Goal: Information Seeking & Learning: Learn about a topic

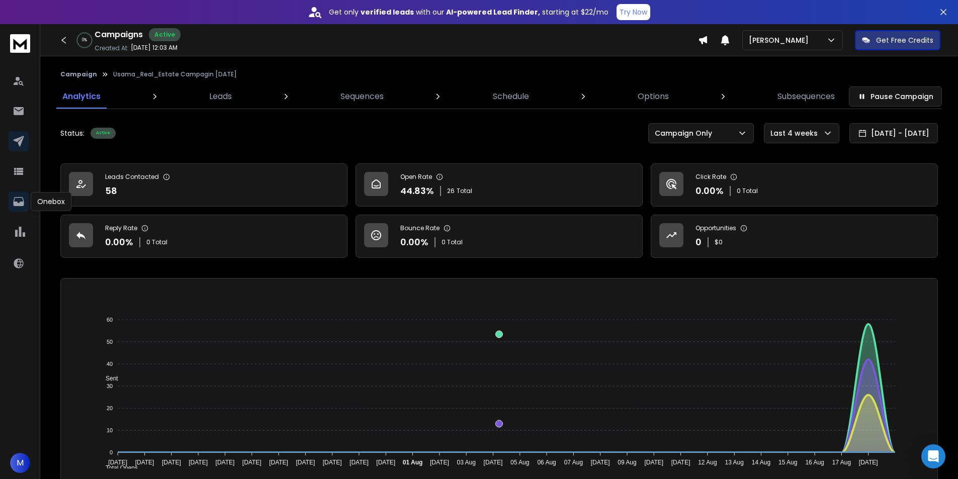
click at [15, 200] on icon at bounding box center [19, 202] width 12 height 12
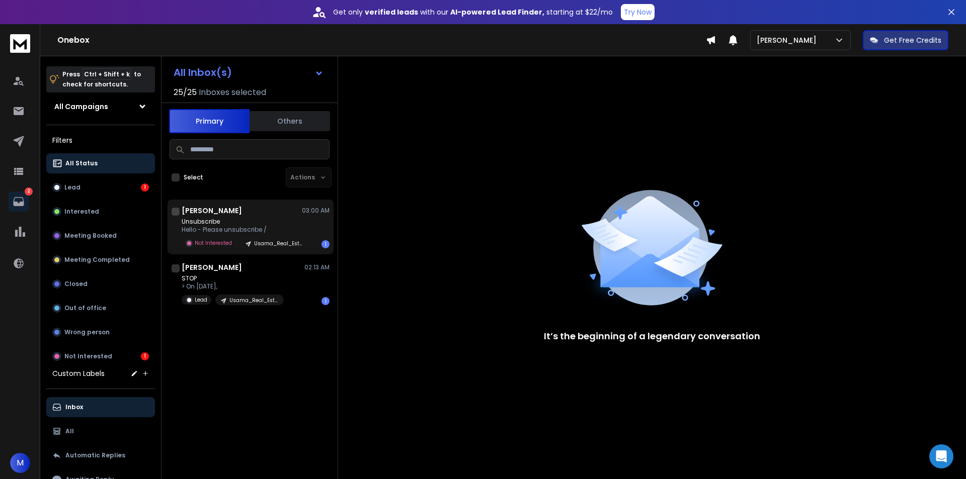
click at [249, 221] on p "Unsubscribe" at bounding box center [242, 222] width 121 height 8
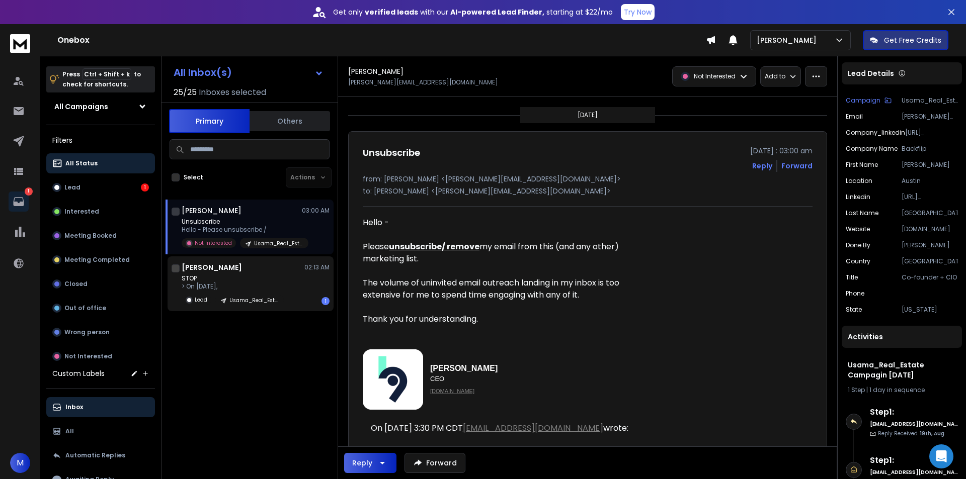
click at [250, 278] on p "STOP" at bounding box center [233, 279] width 102 height 8
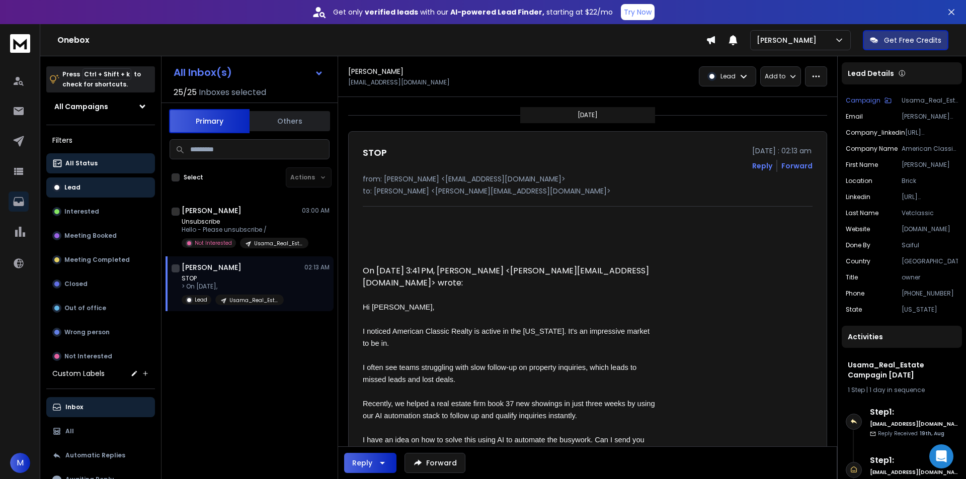
click at [68, 187] on p "Lead" at bounding box center [72, 188] width 16 height 8
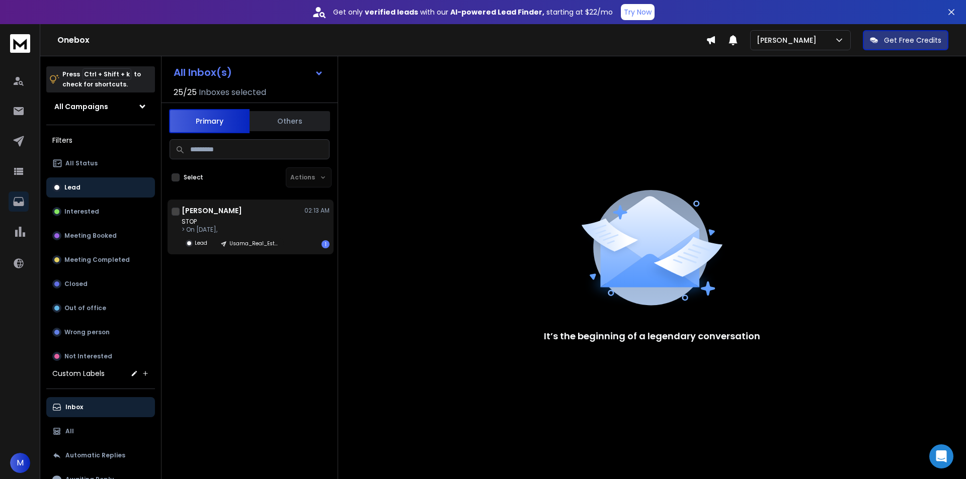
click at [258, 220] on p "STOP" at bounding box center [233, 222] width 102 height 8
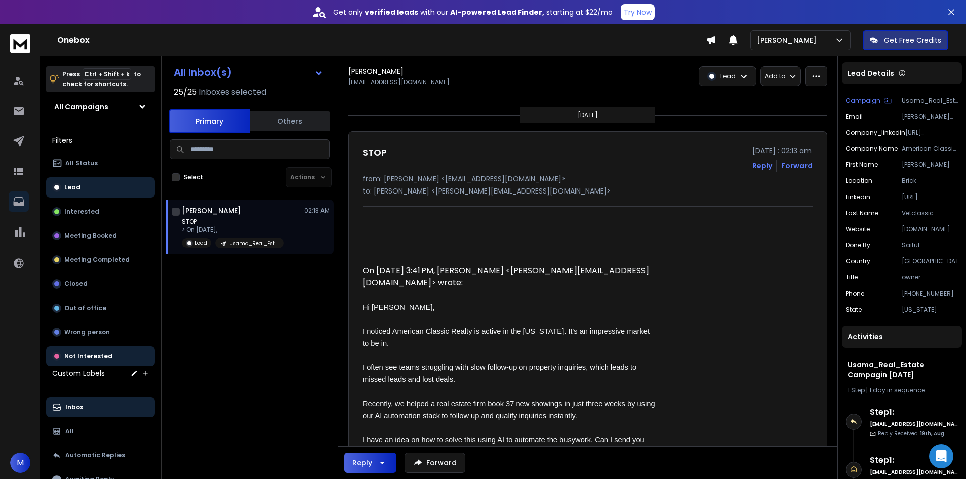
click at [87, 355] on p "Not Interested" at bounding box center [88, 357] width 48 height 8
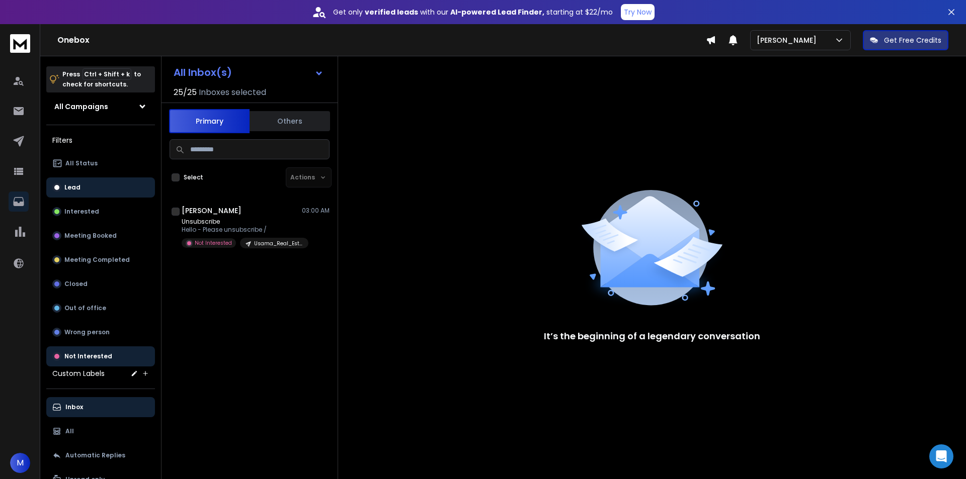
click at [82, 191] on button "Lead" at bounding box center [100, 188] width 109 height 20
click at [87, 158] on div "All Status" at bounding box center [74, 163] width 45 height 10
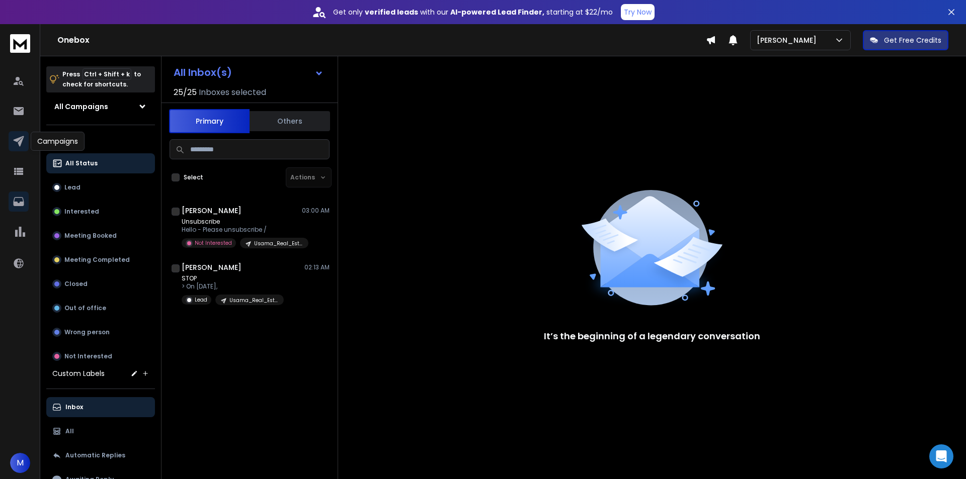
click at [15, 143] on icon at bounding box center [19, 141] width 12 height 12
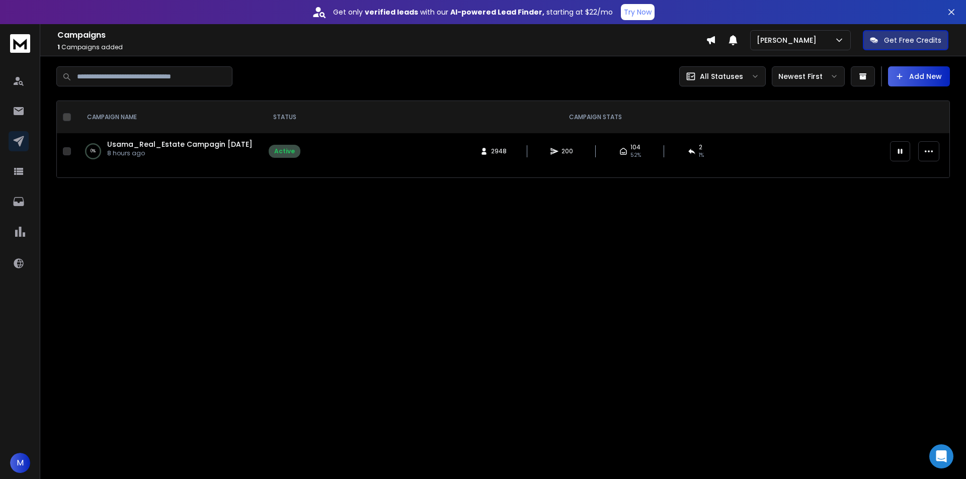
click at [342, 153] on div "2948 200 104 52 % 2 1 %" at bounding box center [594, 151] width 565 height 16
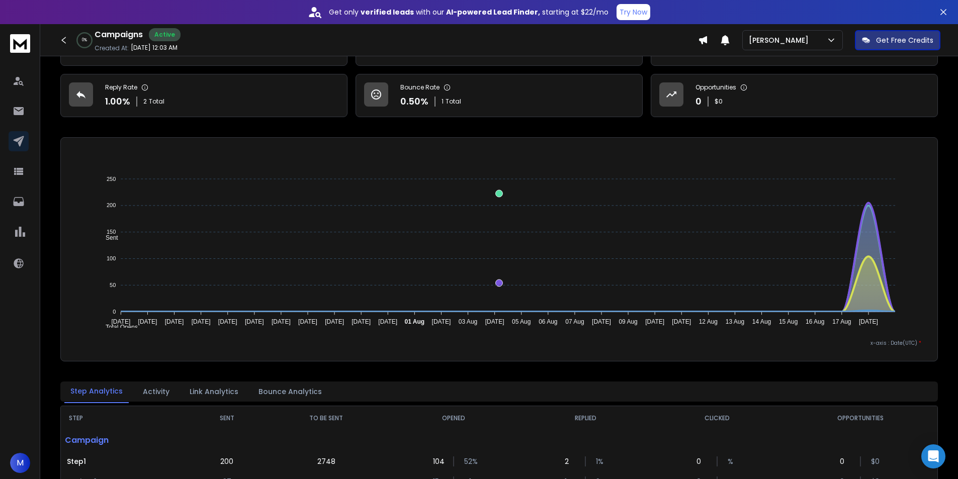
scroll to position [201, 0]
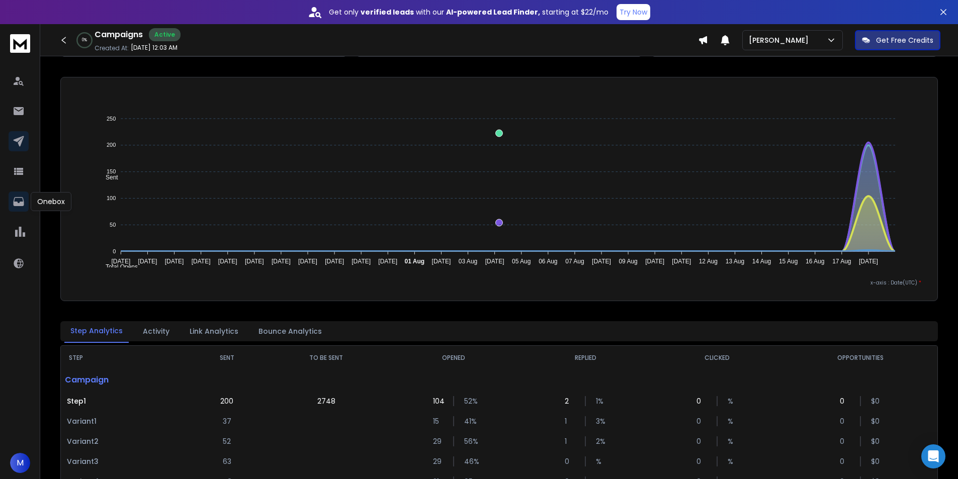
click at [11, 201] on link at bounding box center [19, 202] width 20 height 20
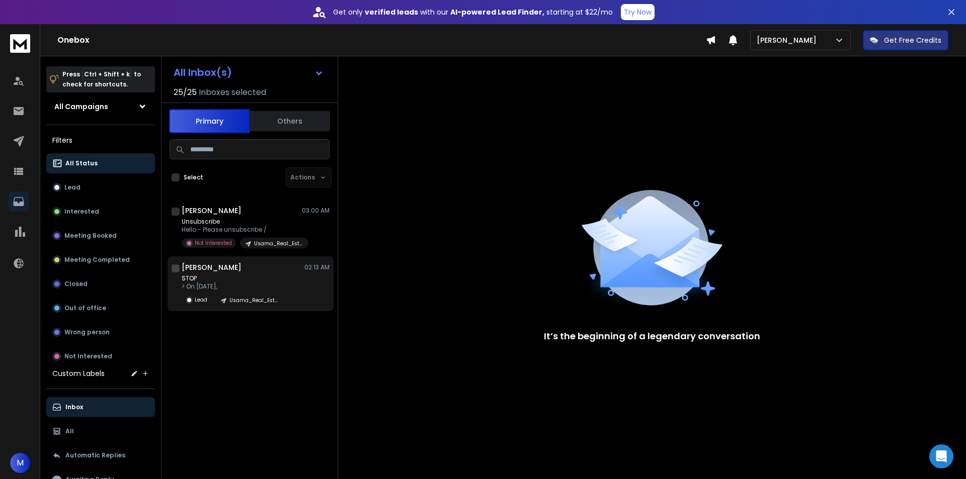
click at [258, 283] on p "> On [DATE]," at bounding box center [233, 287] width 102 height 8
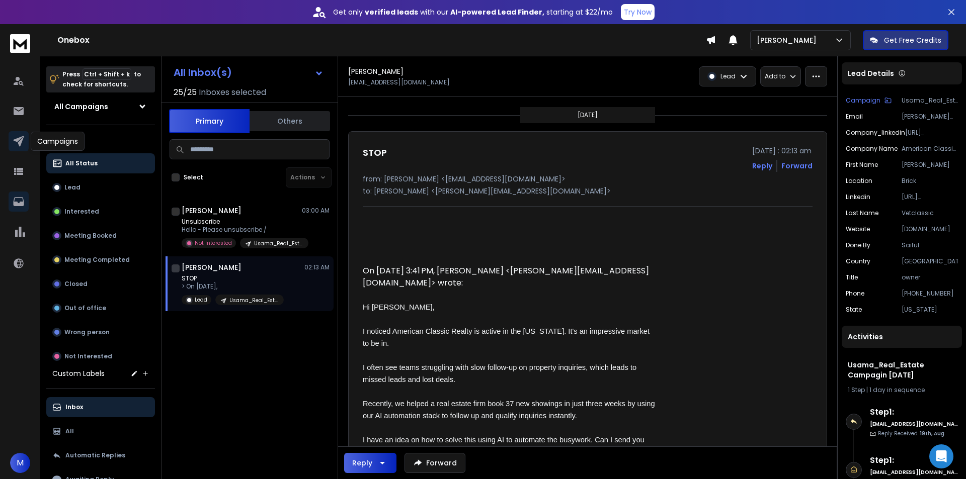
click at [19, 135] on icon at bounding box center [19, 141] width 12 height 12
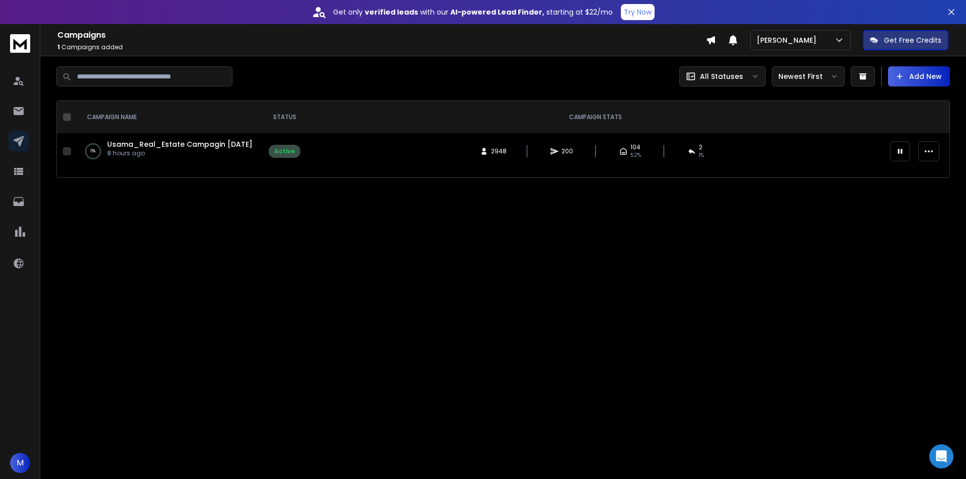
click at [352, 155] on div "2948 200 104 52 % 2 1 %" at bounding box center [594, 151] width 565 height 16
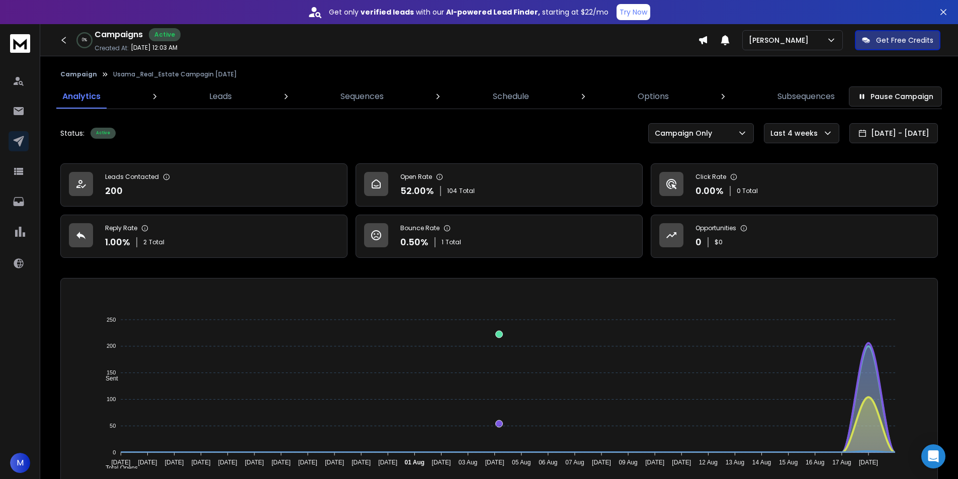
click at [508, 227] on link "Bounce Rate 0.50 % 1 Total" at bounding box center [499, 236] width 287 height 43
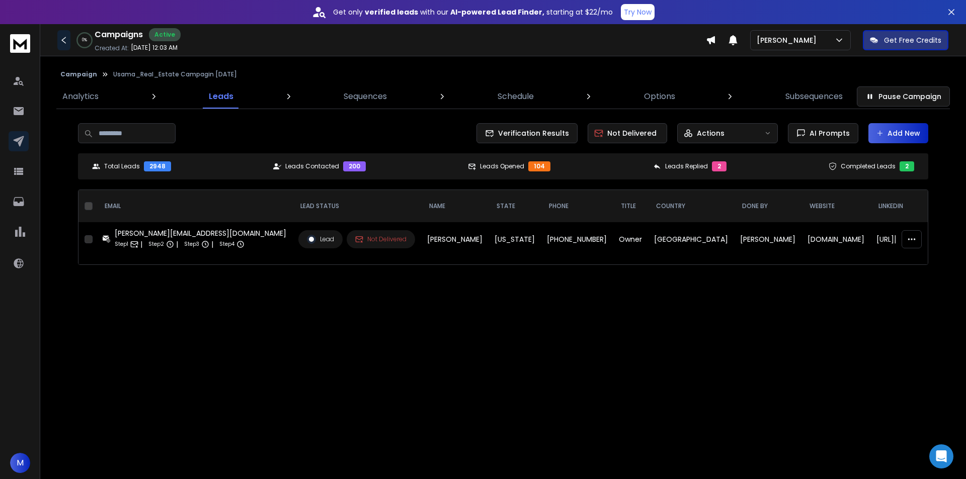
click at [65, 42] on icon at bounding box center [63, 40] width 9 height 9
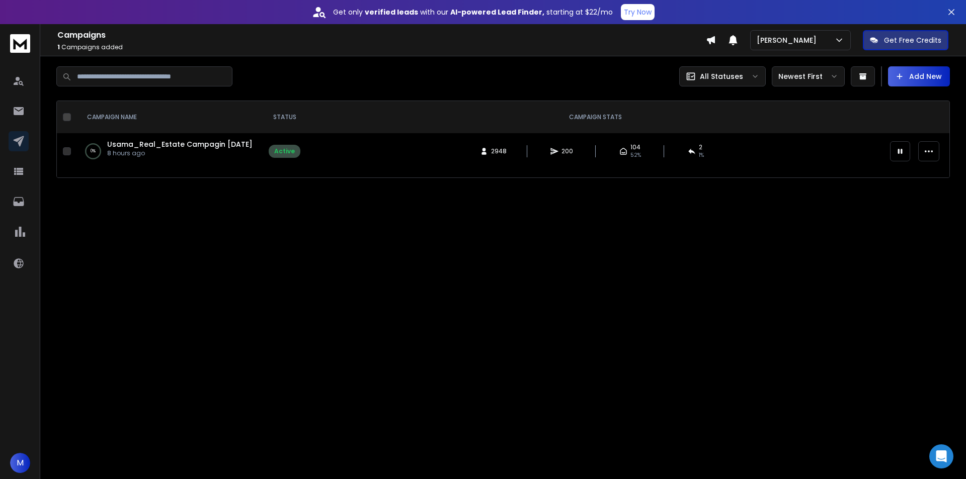
click at [438, 157] on div "2948 200 104 52 % 2 1 %" at bounding box center [594, 151] width 565 height 16
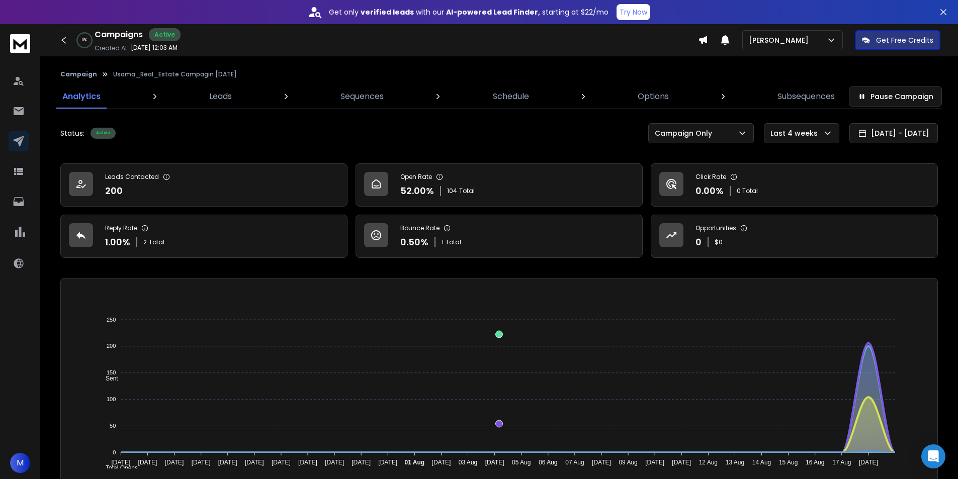
scroll to position [67, 0]
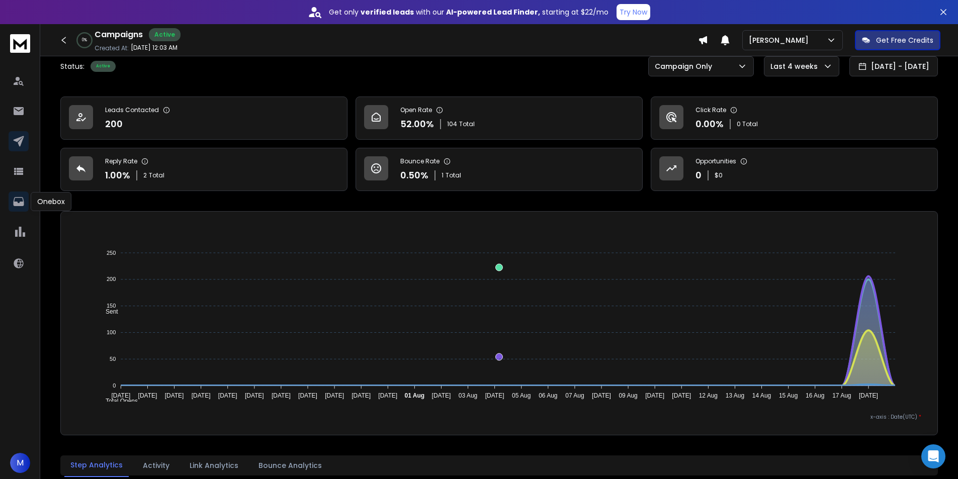
click at [20, 196] on icon at bounding box center [19, 202] width 12 height 12
